Goal: Task Accomplishment & Management: Manage account settings

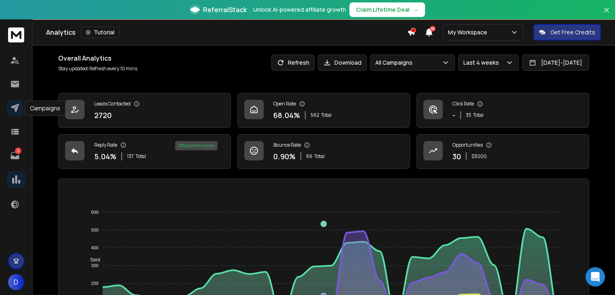
click at [7, 108] on link at bounding box center [15, 108] width 16 height 16
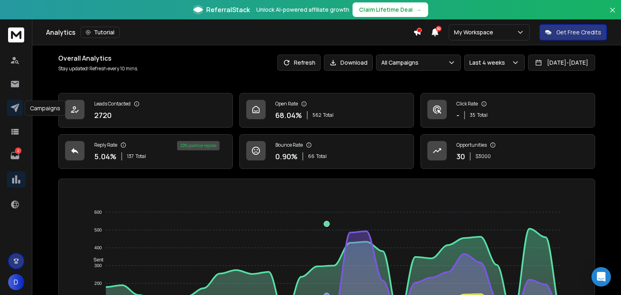
click at [7, 108] on link at bounding box center [15, 108] width 16 height 16
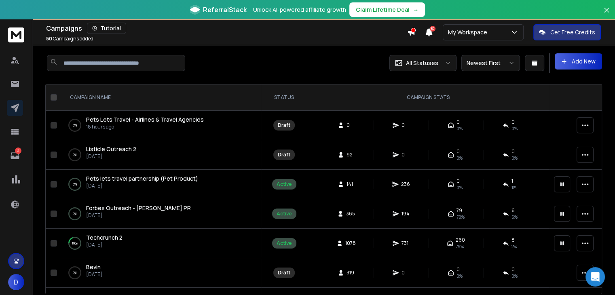
click at [312, 247] on div "1078 731 260 79 % 8 2 %" at bounding box center [428, 243] width 232 height 13
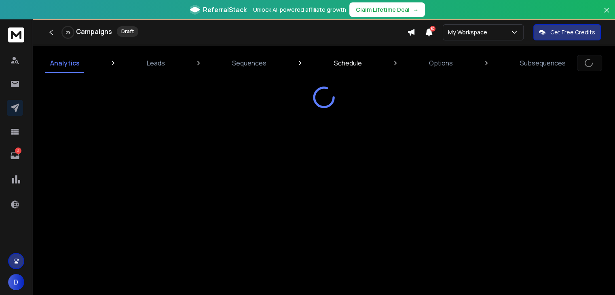
click at [335, 61] on p "Schedule" at bounding box center [348, 63] width 28 height 10
click at [268, 57] on link "Sequences" at bounding box center [249, 62] width 44 height 19
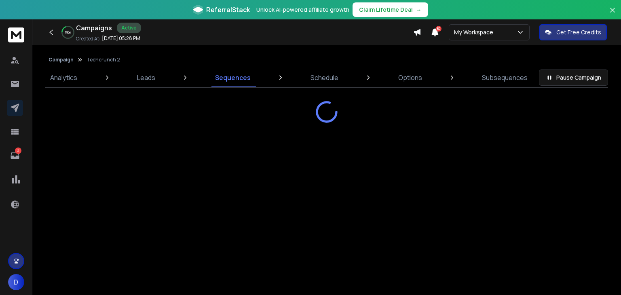
click at [230, 76] on p "Sequences" at bounding box center [233, 78] width 36 height 10
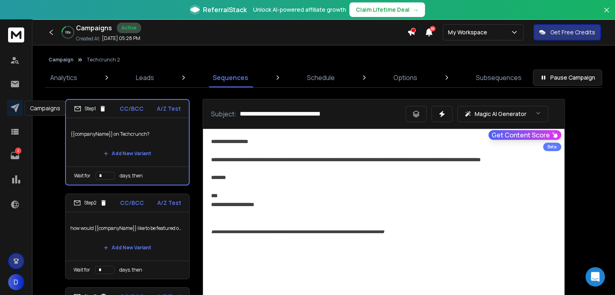
click at [22, 108] on link at bounding box center [15, 108] width 16 height 16
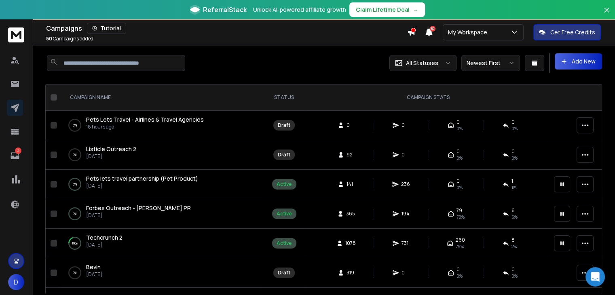
click at [176, 128] on p "18 hours ago" at bounding box center [145, 127] width 118 height 6
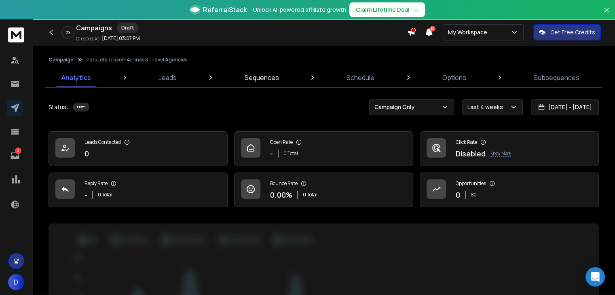
click at [243, 75] on link "Sequences" at bounding box center [262, 77] width 44 height 19
